Goal: Task Accomplishment & Management: Use online tool/utility

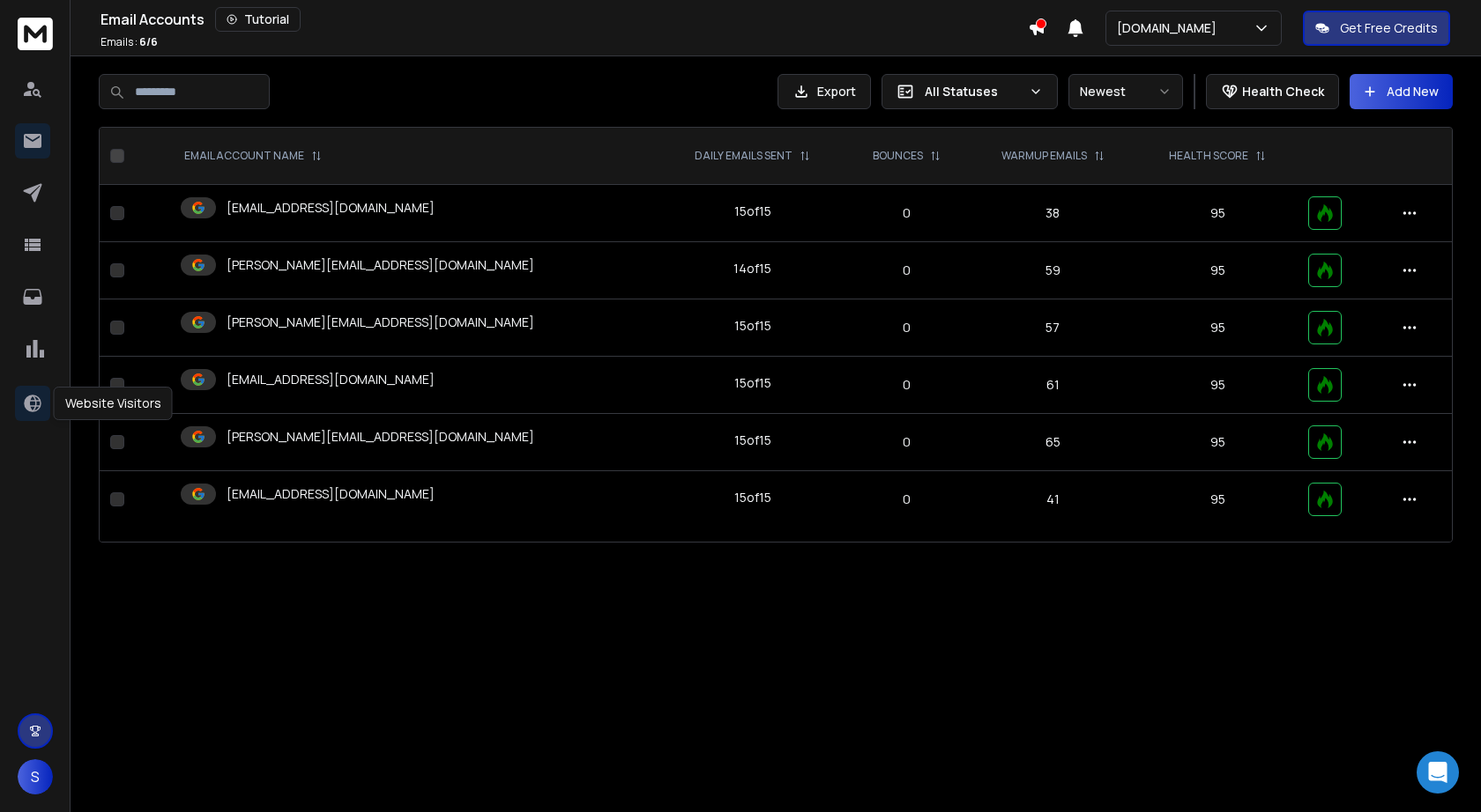
click at [41, 393] on icon at bounding box center [32, 404] width 22 height 22
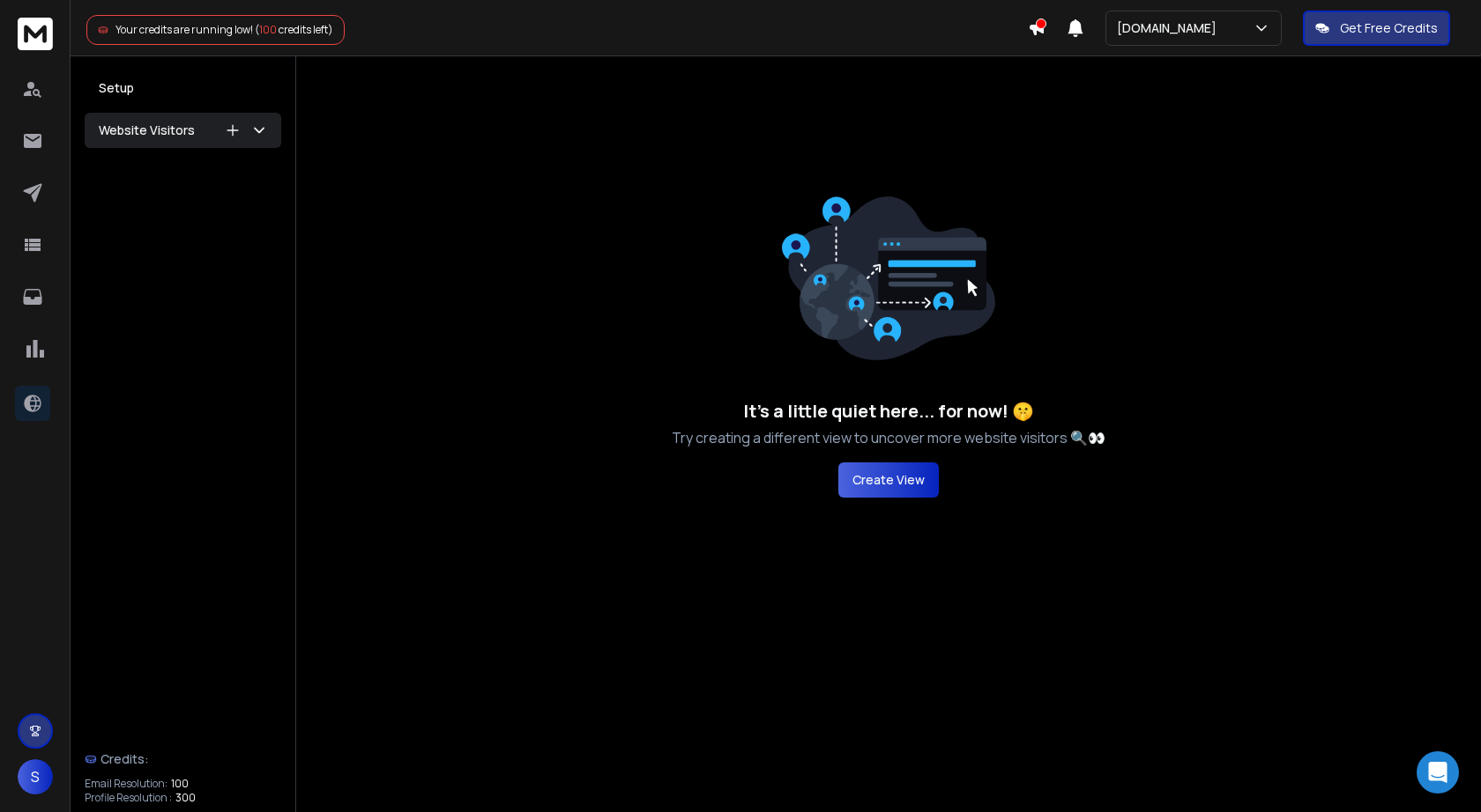
click at [171, 118] on button "Website Visitors" at bounding box center [183, 129] width 197 height 35
click at [234, 125] on icon at bounding box center [233, 130] width 16 height 16
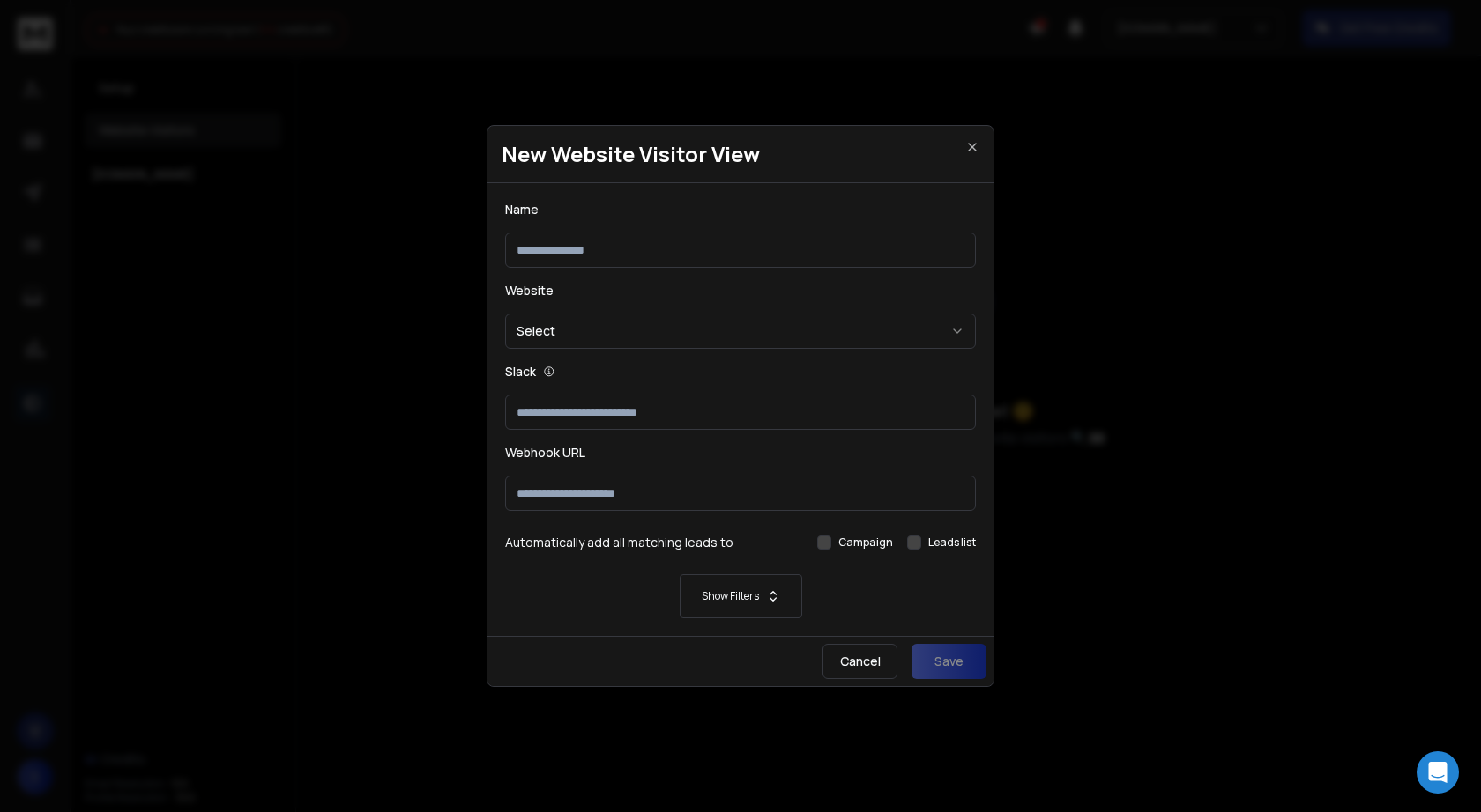
click at [974, 156] on h1 "New Website Visitor View" at bounding box center [740, 155] width 506 height 58
click at [974, 151] on icon "button" at bounding box center [973, 147] width 14 height 14
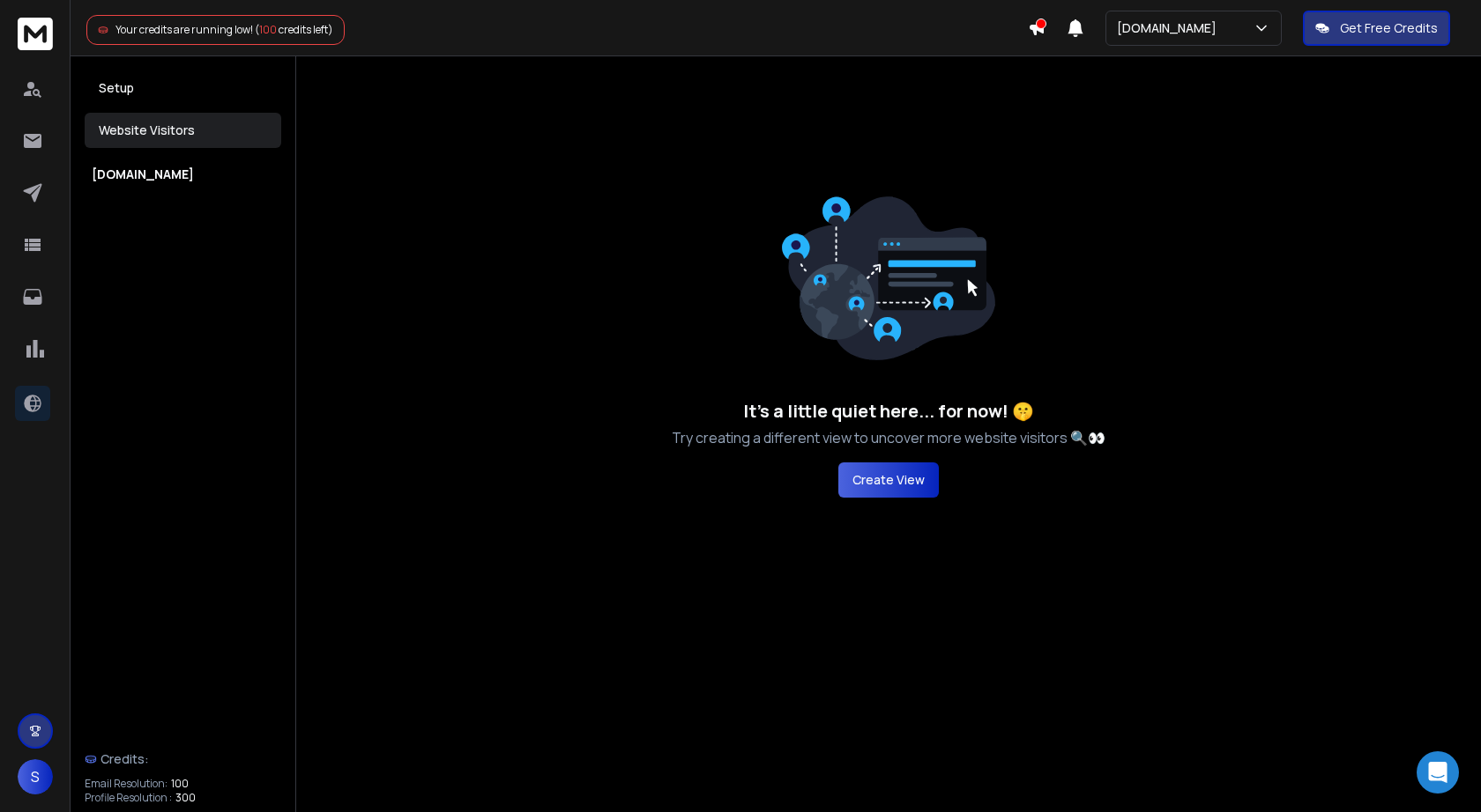
click at [193, 192] on div "Setup Website Visitors [DOMAIN_NAME] Credits: Email Resolution: 100 Profile Res…" at bounding box center [183, 438] width 225 height 763
click at [184, 176] on p "[DOMAIN_NAME]" at bounding box center [143, 174] width 103 height 18
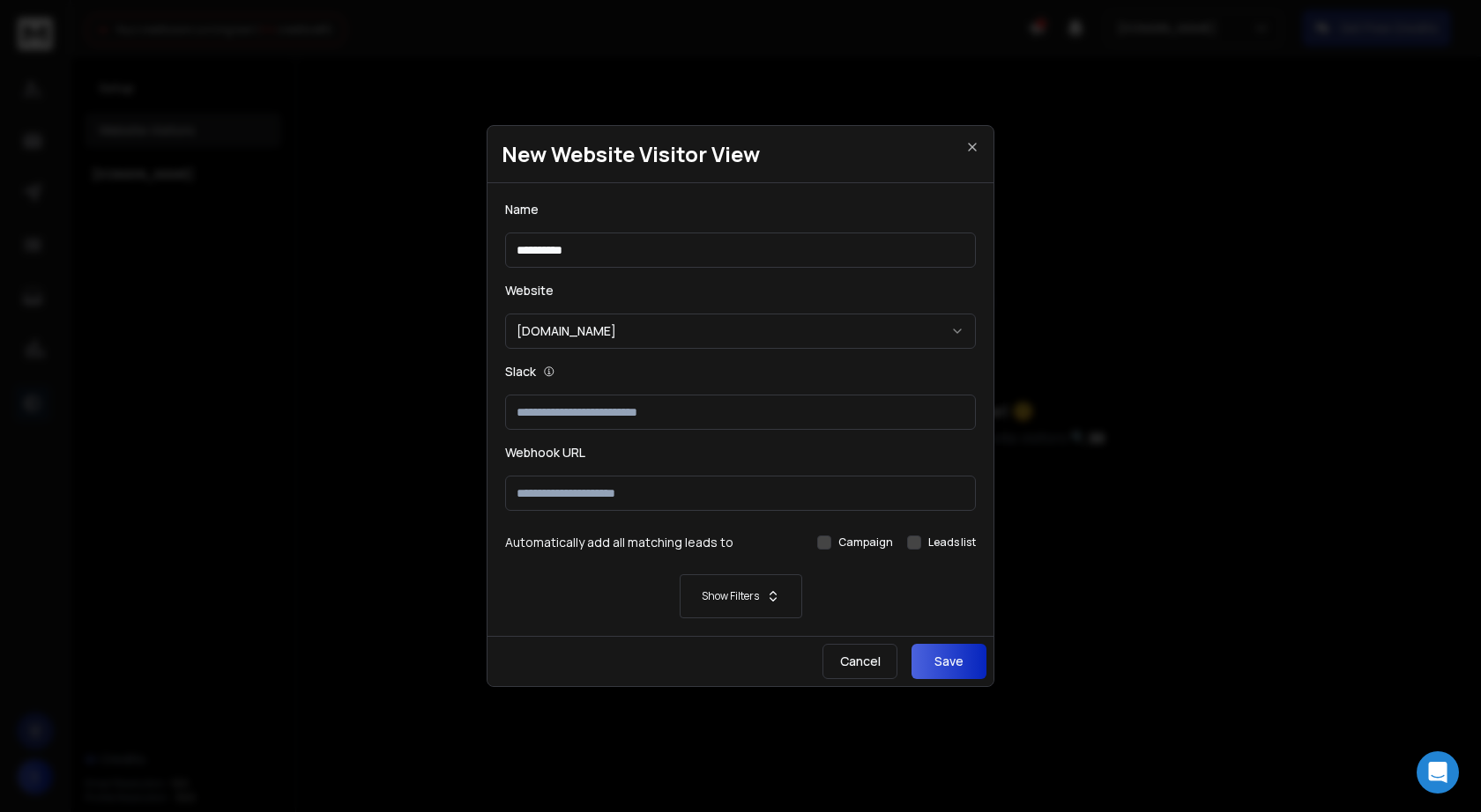
type input "**********"
click at [947, 663] on button "Save" at bounding box center [948, 661] width 75 height 35
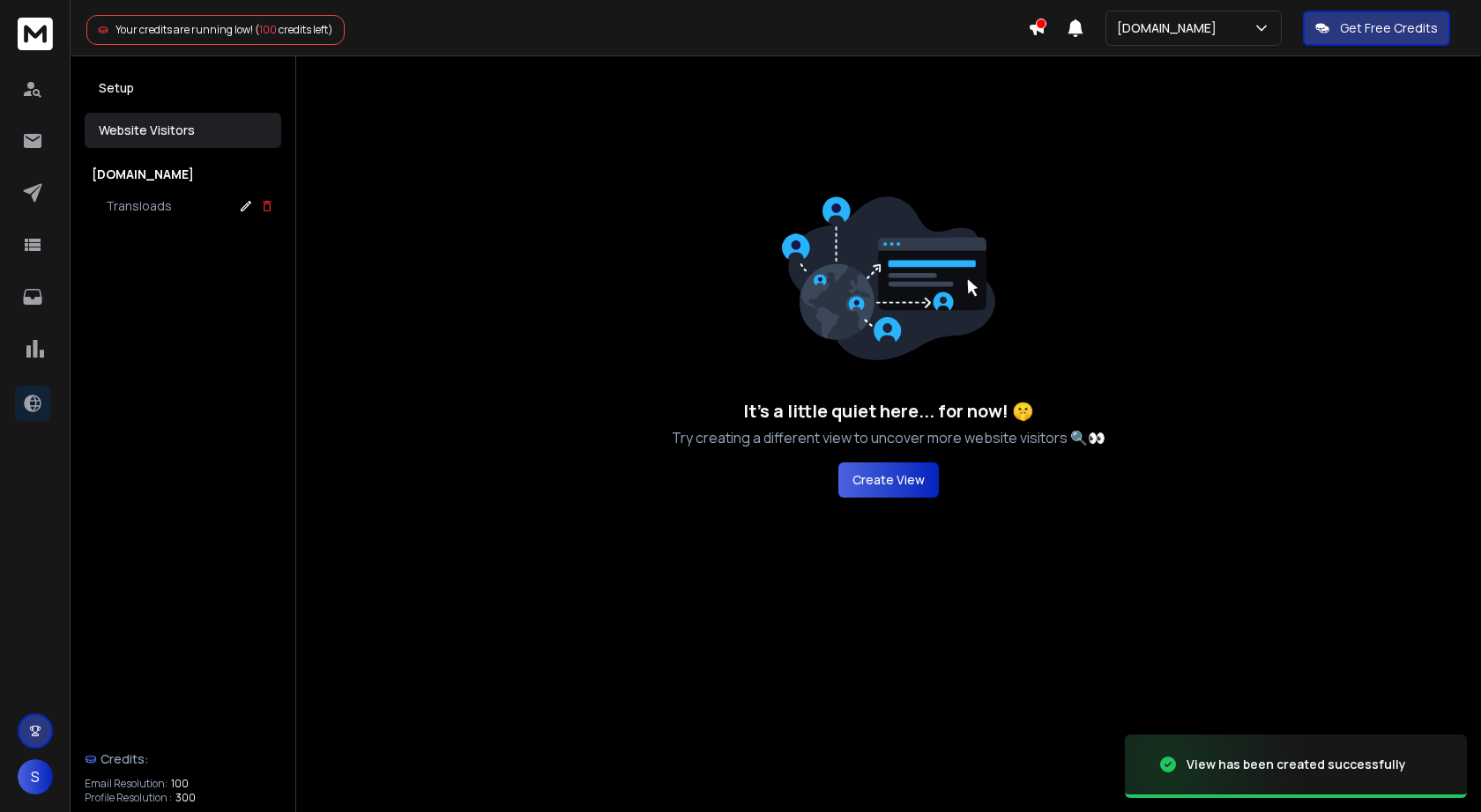
click at [165, 197] on div "Transloads" at bounding box center [190, 206] width 183 height 31
